Goal: Check status

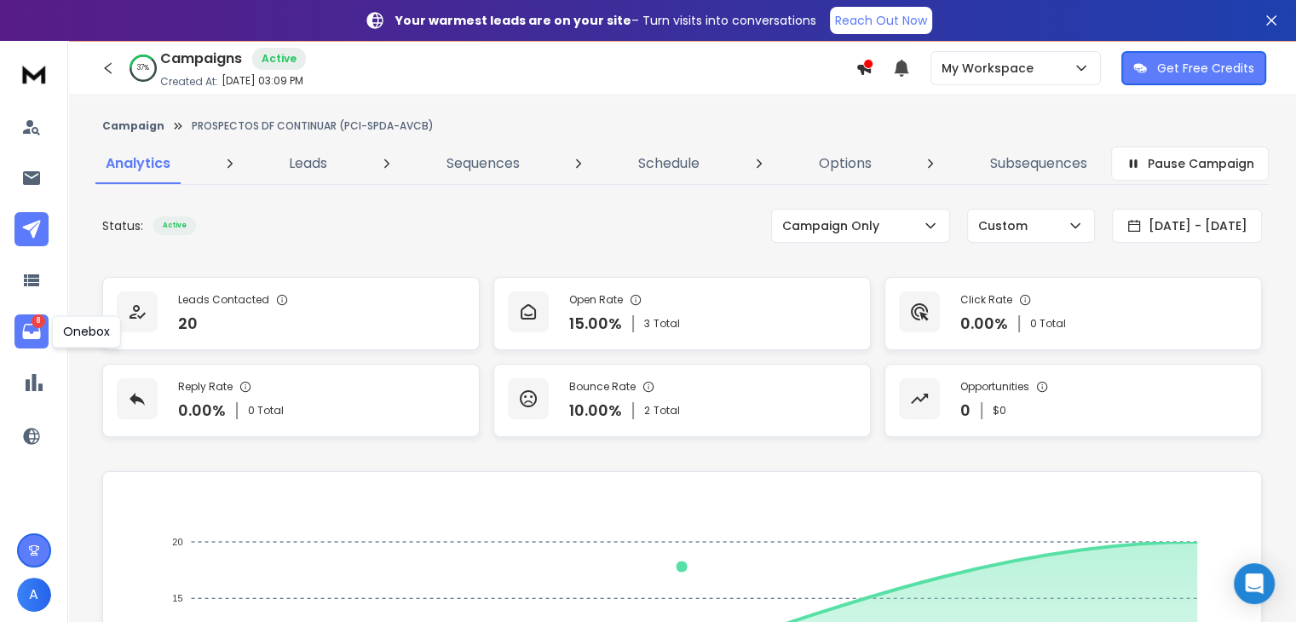
click at [29, 330] on icon at bounding box center [31, 331] width 20 height 20
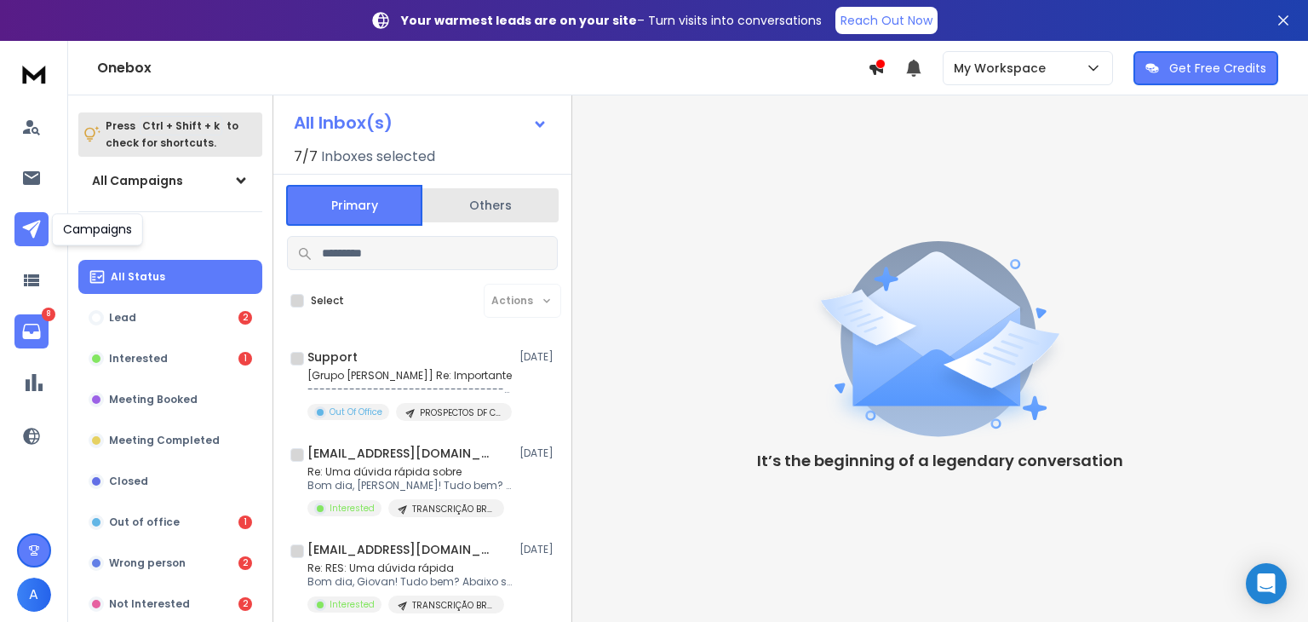
click at [26, 235] on icon at bounding box center [31, 229] width 20 height 20
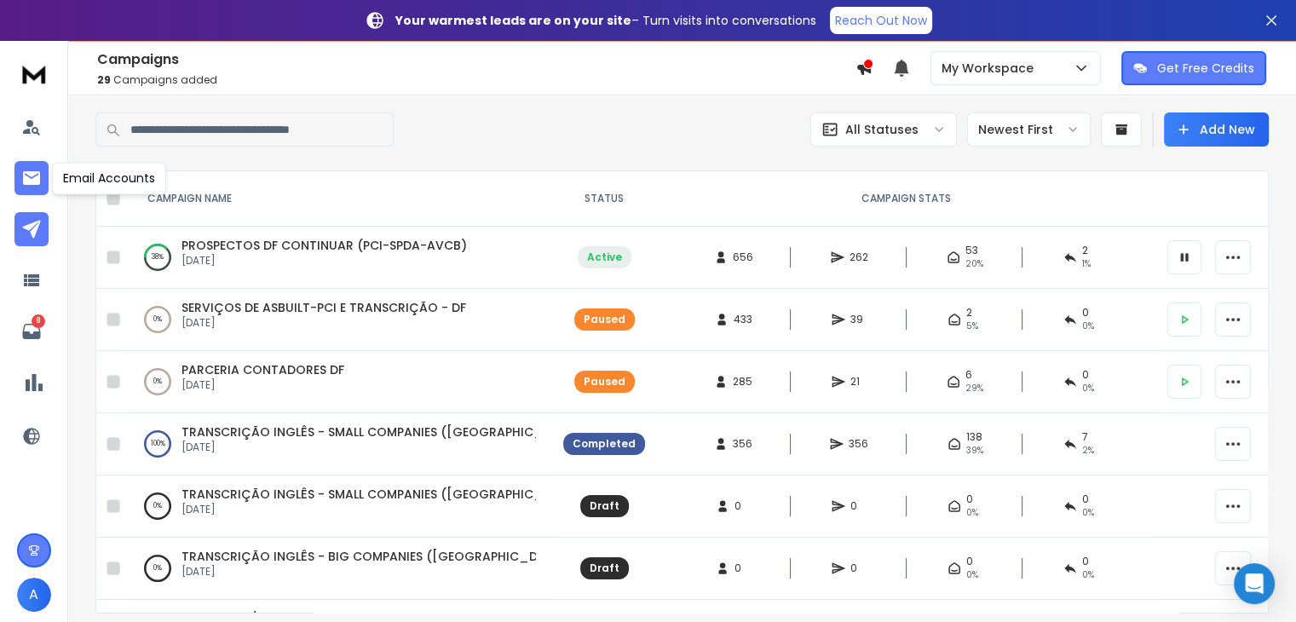
click at [33, 184] on icon at bounding box center [31, 178] width 17 height 14
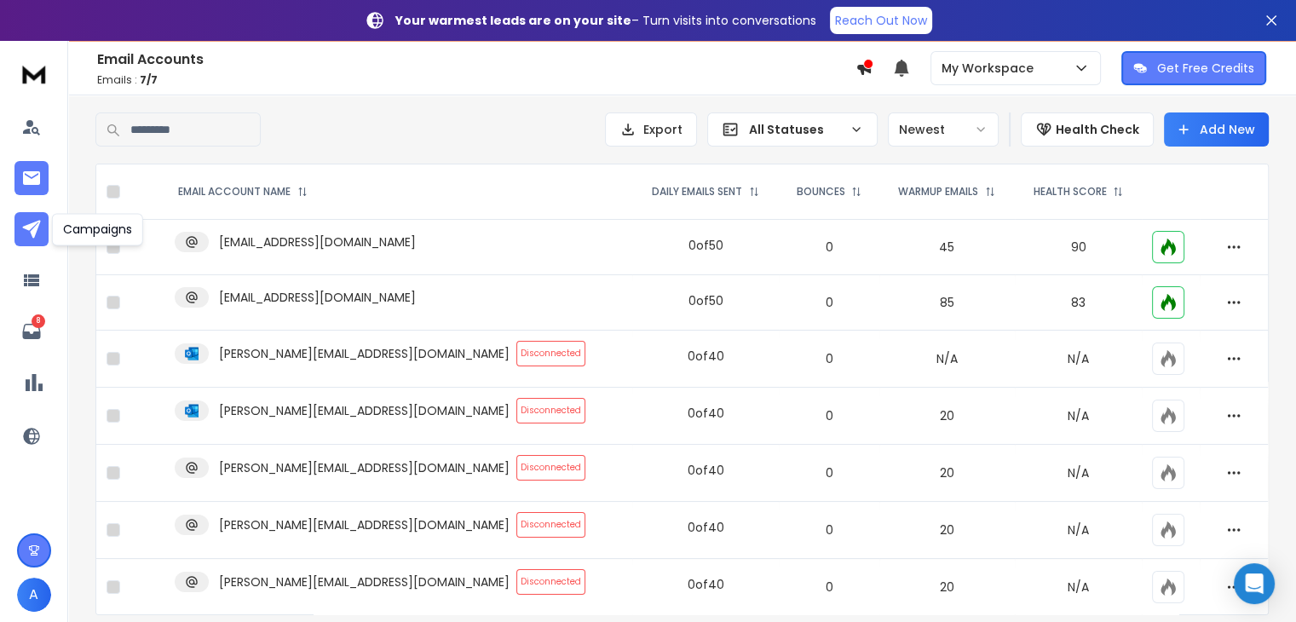
click at [29, 232] on icon at bounding box center [31, 229] width 20 height 20
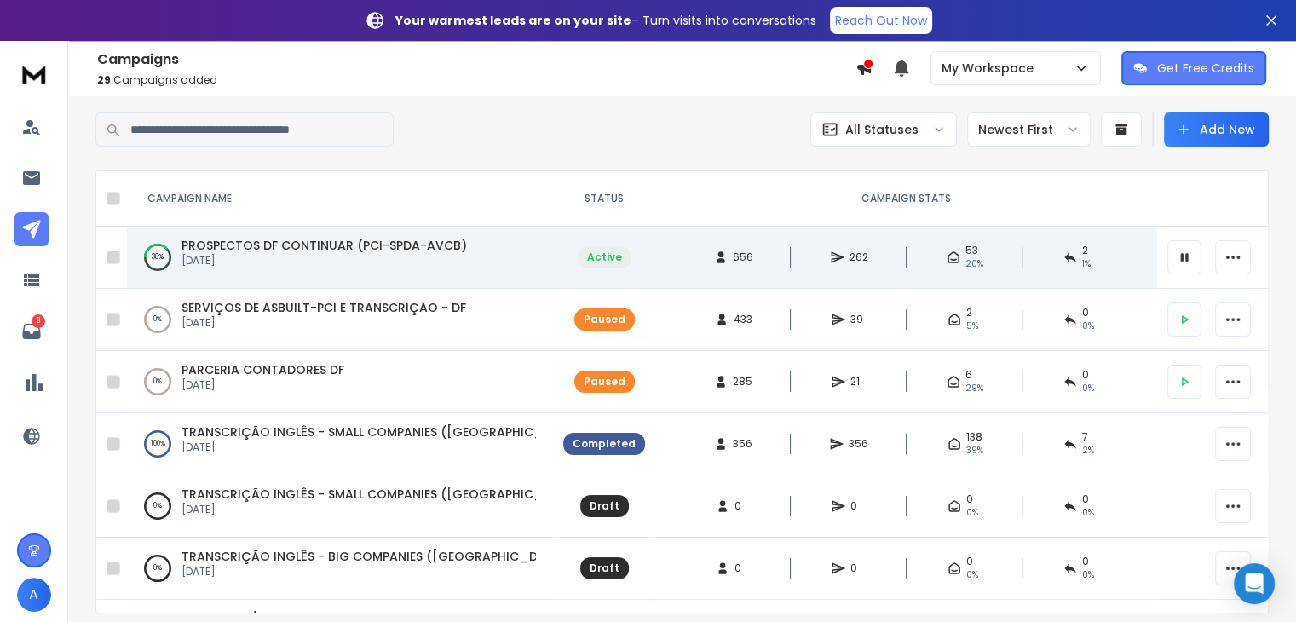
click at [258, 263] on p "[DATE]" at bounding box center [323, 261] width 285 height 14
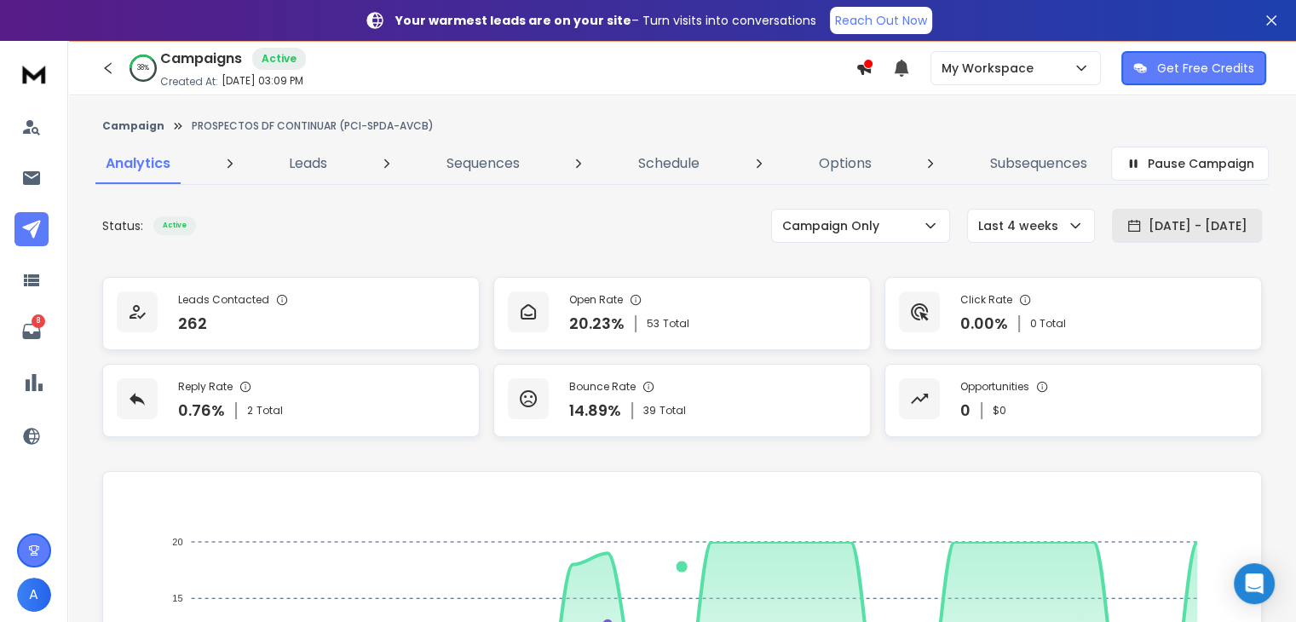
click at [1120, 231] on button "[DATE] - [DATE]" at bounding box center [1187, 226] width 150 height 34
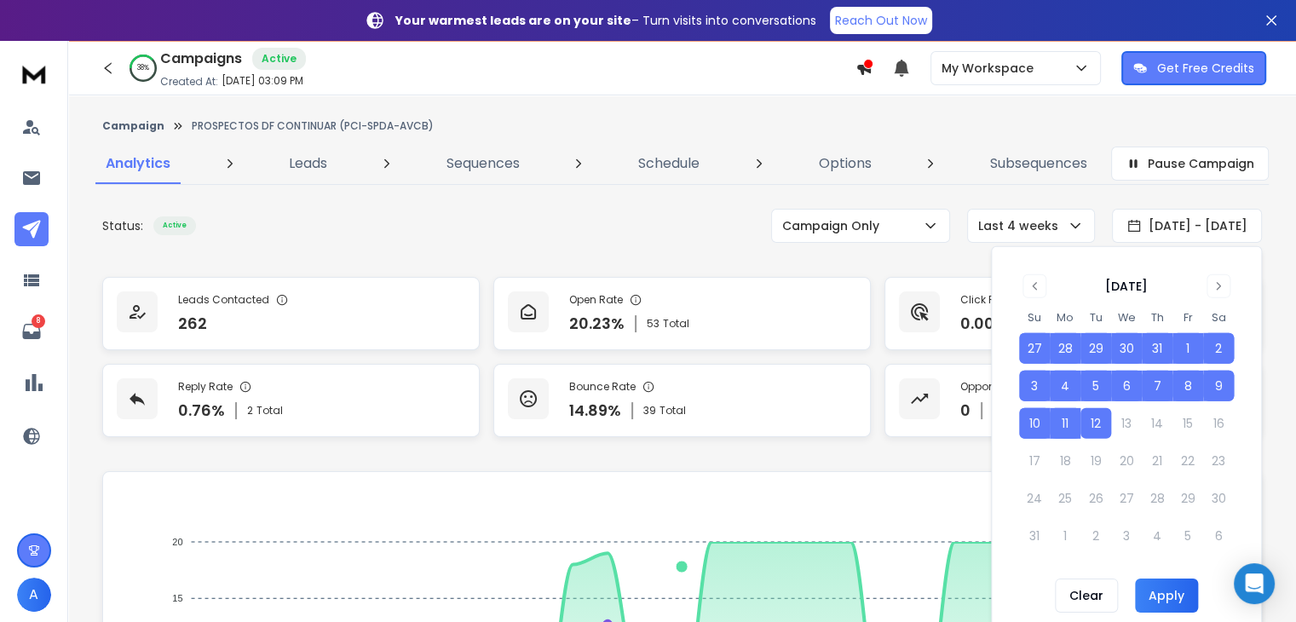
click at [1092, 419] on button "12" at bounding box center [1095, 423] width 31 height 31
click at [1072, 422] on button "11" at bounding box center [1064, 423] width 31 height 31
click at [1071, 422] on button "11" at bounding box center [1064, 423] width 31 height 31
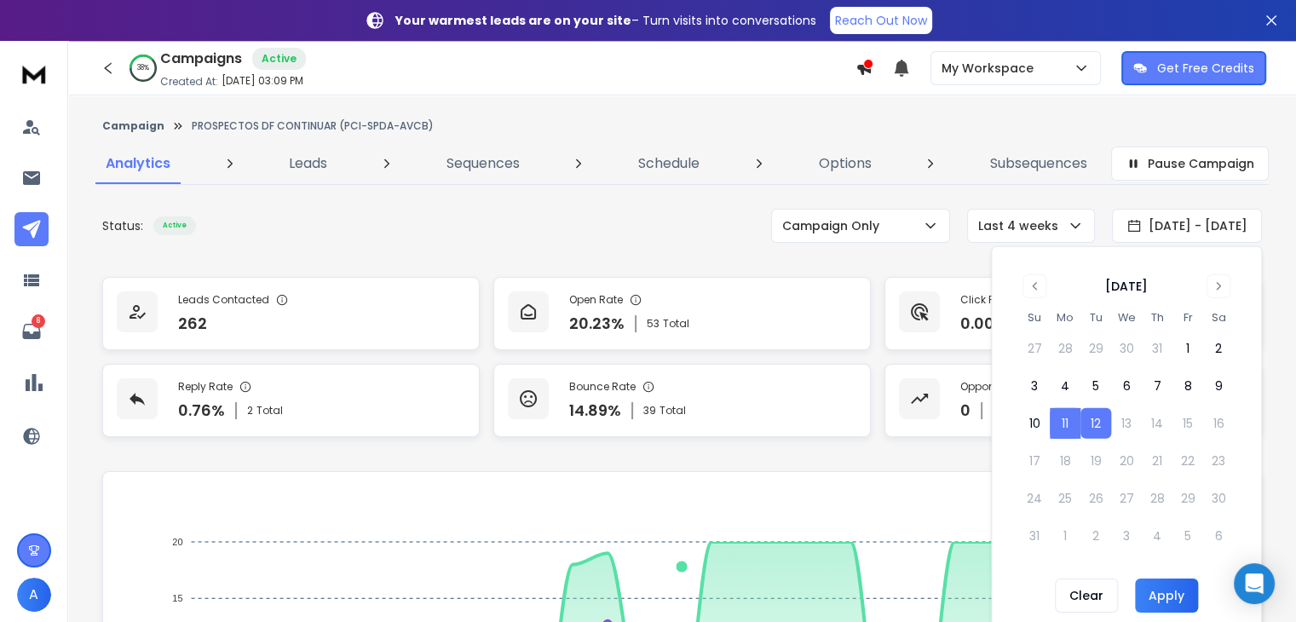
click at [1169, 595] on button "Apply" at bounding box center [1166, 595] width 63 height 34
